Goal: Task Accomplishment & Management: Manage account settings

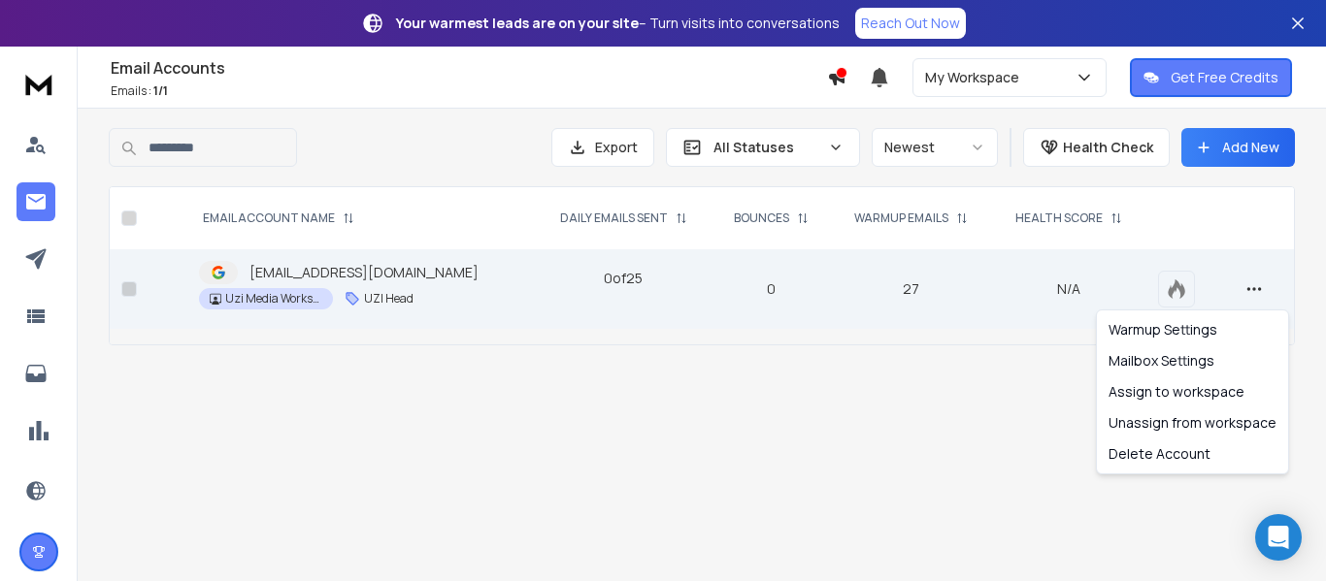
click at [1256, 291] on icon at bounding box center [1253, 289] width 17 height 17
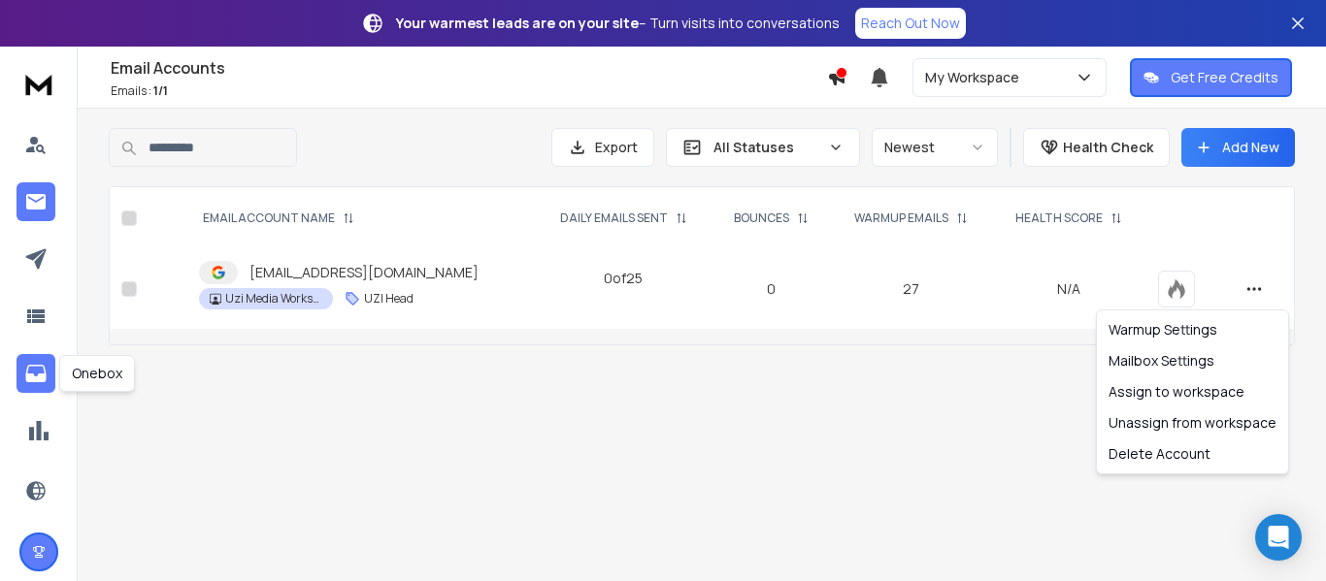
click at [48, 375] on link at bounding box center [36, 373] width 39 height 39
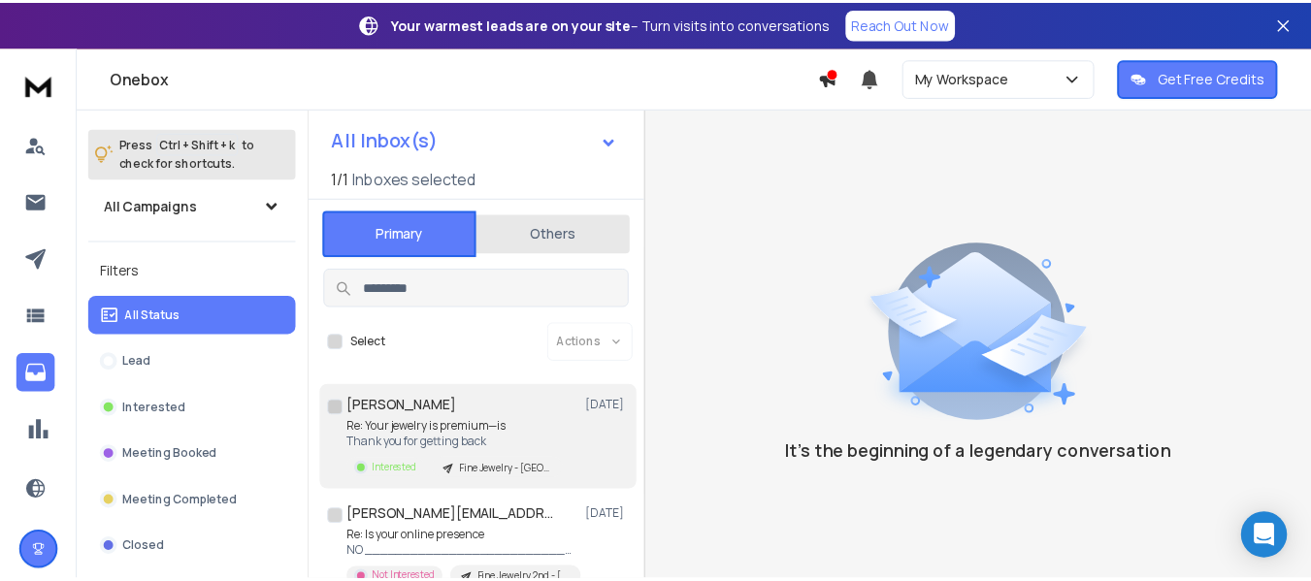
scroll to position [115, 0]
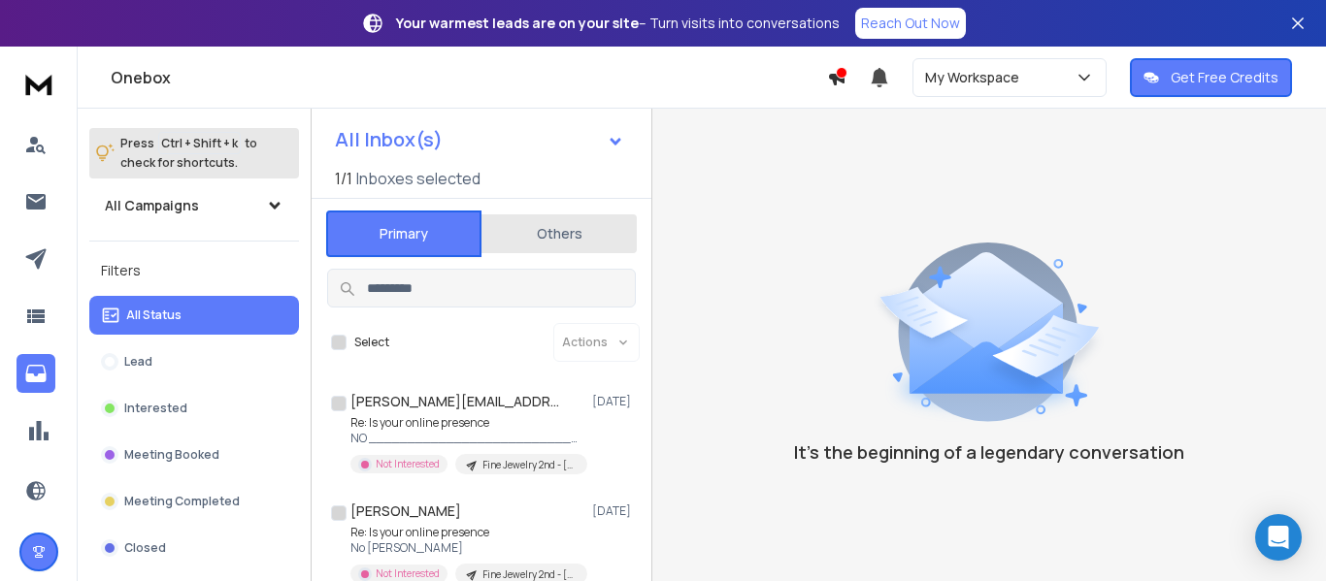
click at [38, 90] on img at bounding box center [38, 84] width 39 height 36
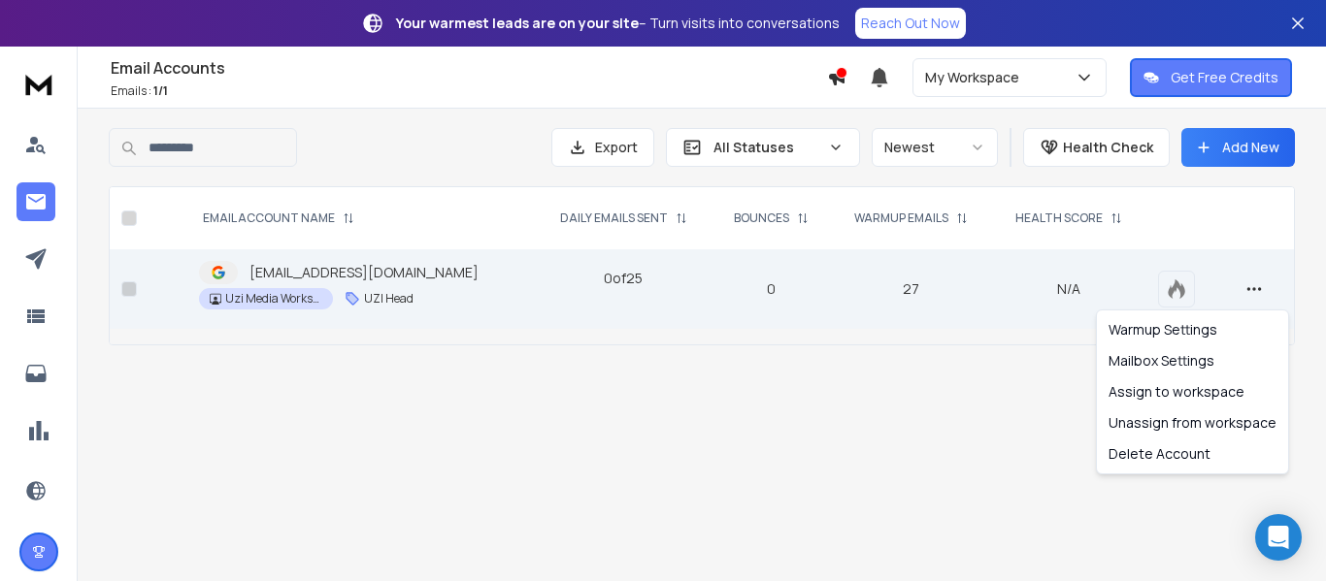
click at [1246, 289] on icon at bounding box center [1253, 288] width 15 height 3
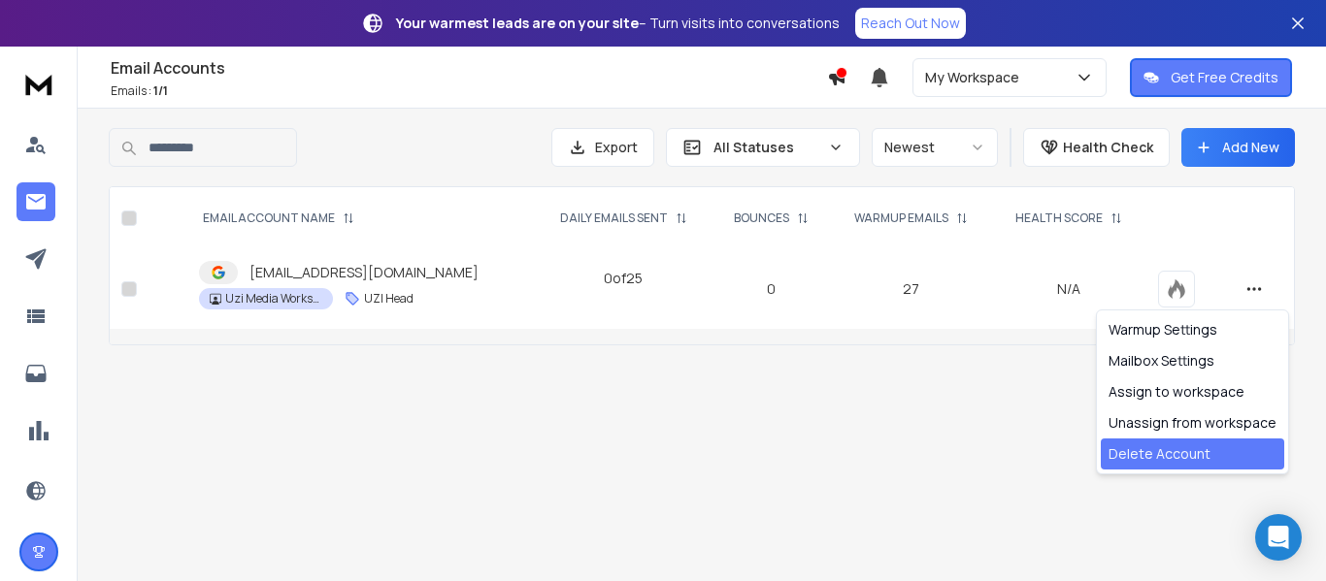
click at [1160, 447] on div "Delete Account" at bounding box center [1192, 454] width 183 height 31
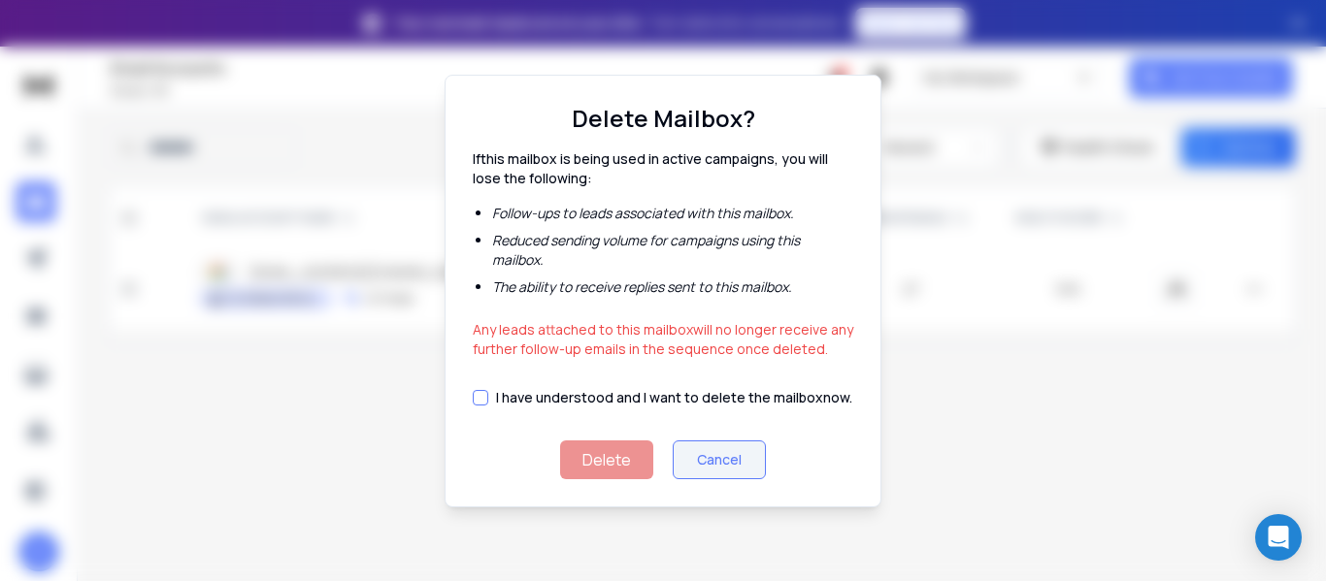
click at [494, 393] on div "I have understood and I want to delete the mailbox now." at bounding box center [663, 390] width 381 height 31
click at [481, 393] on button "I have understood and I want to delete the mailbox now." at bounding box center [481, 398] width 16 height 16
click at [576, 448] on button "Delete" at bounding box center [606, 460] width 93 height 39
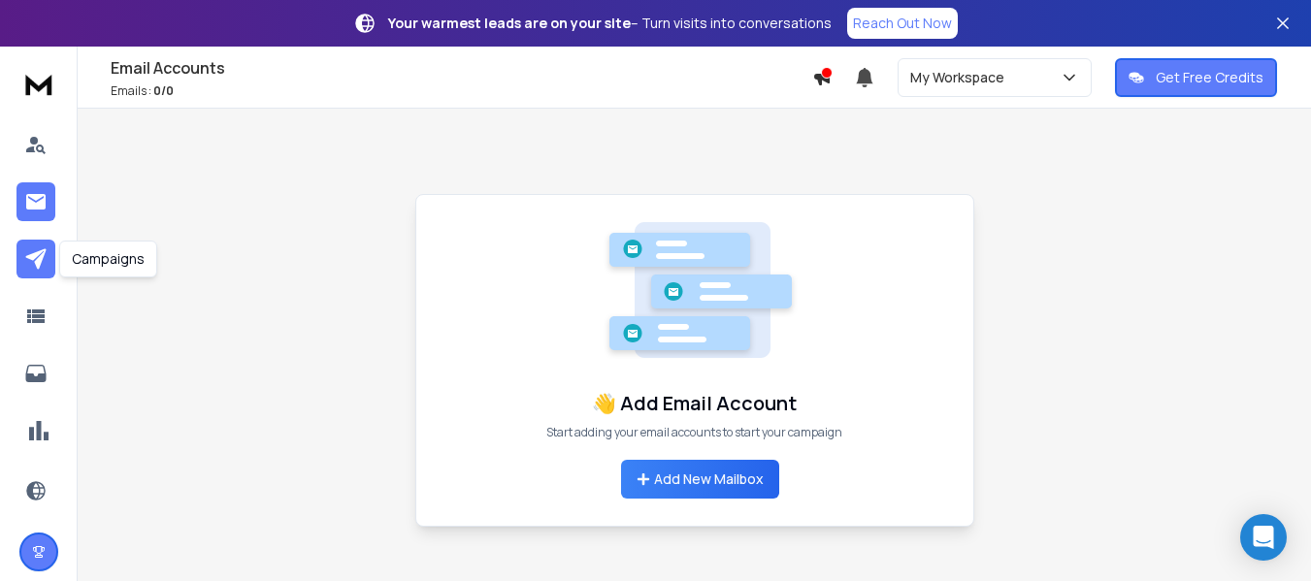
click at [37, 250] on icon at bounding box center [35, 259] width 23 height 23
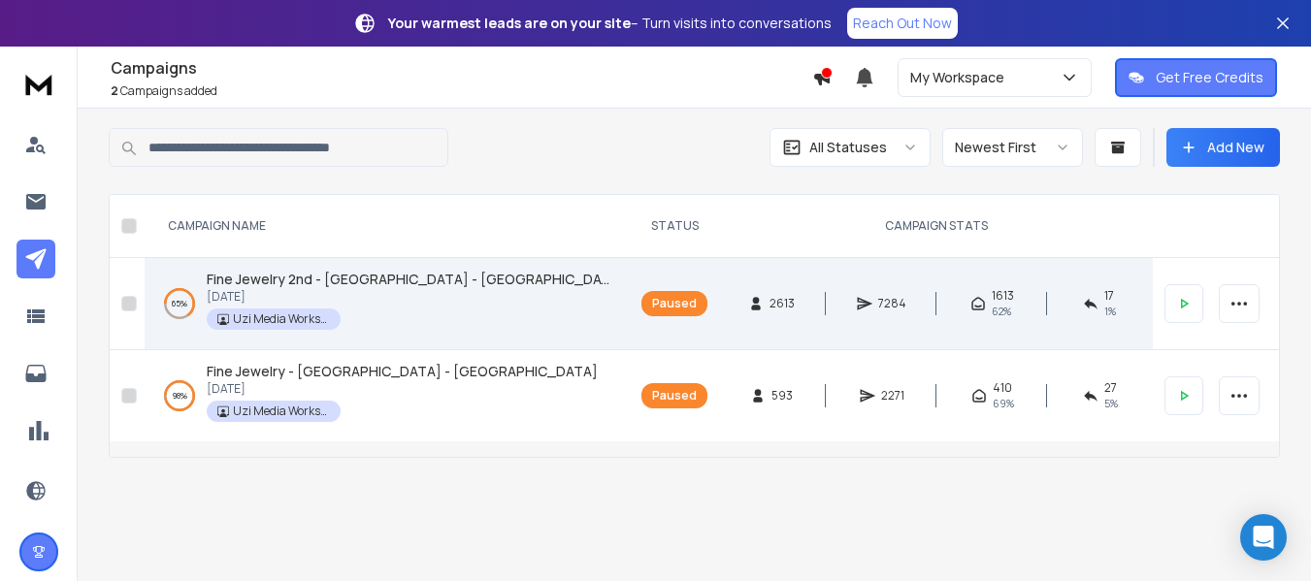
click at [1240, 300] on icon "button" at bounding box center [1239, 303] width 19 height 19
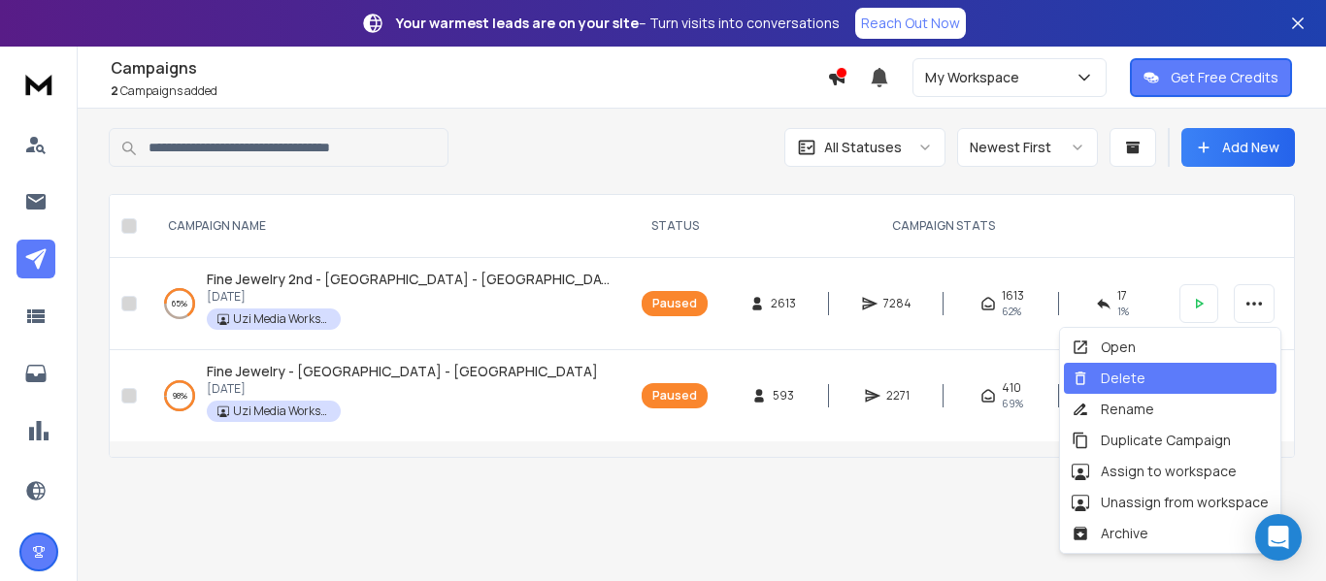
click at [1147, 376] on div "Delete" at bounding box center [1170, 378] width 213 height 31
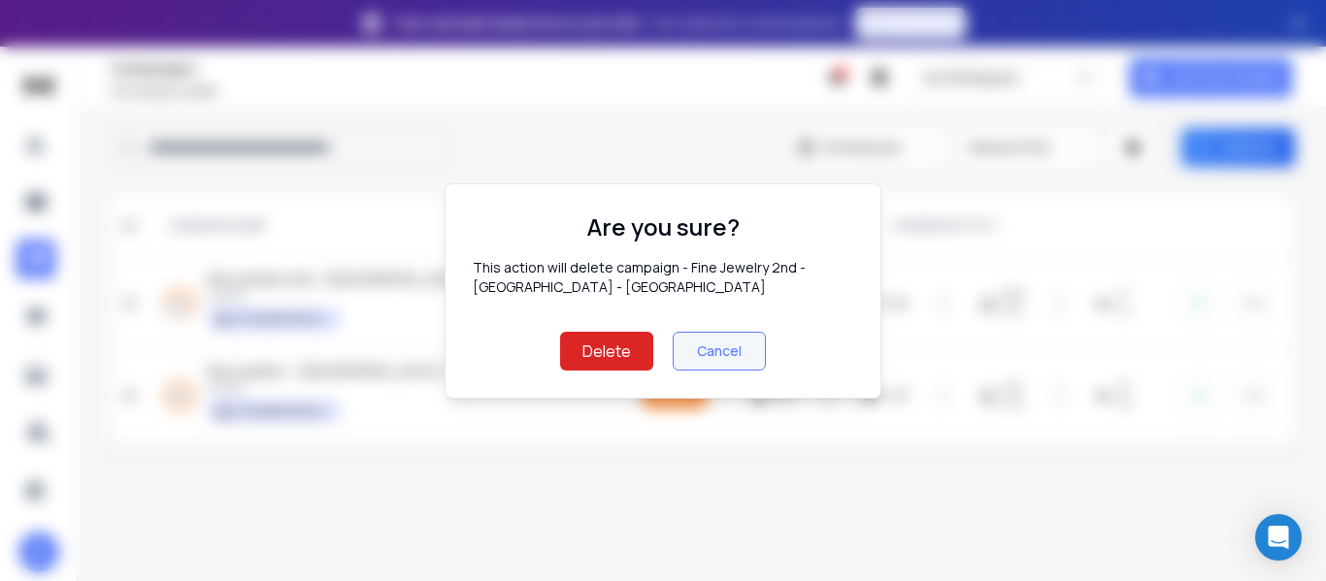
click at [727, 348] on button "Cancel" at bounding box center [719, 351] width 93 height 39
